Goal: Communication & Community: Answer question/provide support

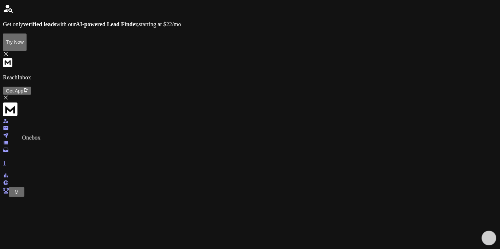
click at [18, 148] on link "1" at bounding box center [250, 157] width 494 height 19
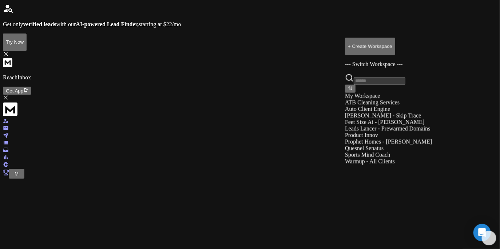
scroll to position [25, 0]
click at [376, 119] on div "Feet Size Ai - [PERSON_NAME]" at bounding box center [388, 122] width 87 height 7
